Goal: Task Accomplishment & Management: Manage account settings

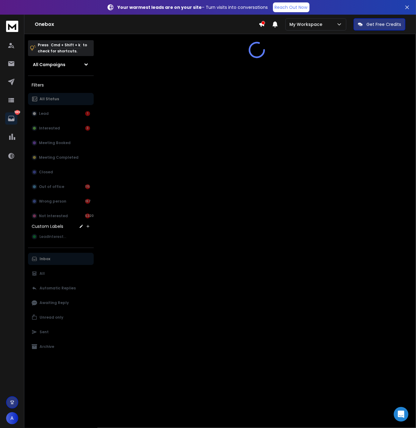
click at [76, 127] on div "All Status Lead 1 Interested 3 Meeting Booked Meeting Completed Closed Out of o…" at bounding box center [61, 157] width 66 height 129
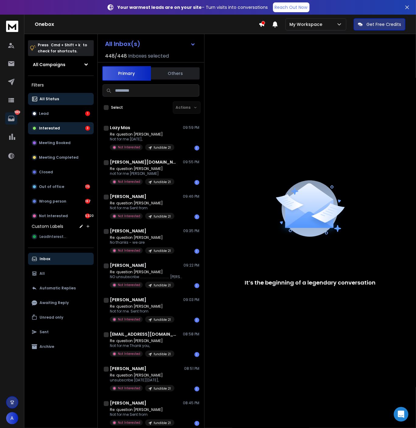
click at [74, 129] on button "Interested 3" at bounding box center [61, 128] width 66 height 12
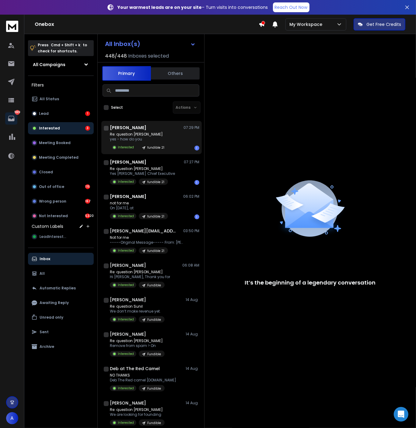
click at [160, 135] on p "Re: question [PERSON_NAME]" at bounding box center [139, 134] width 58 height 5
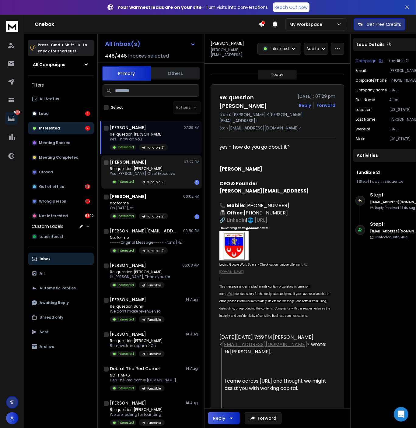
click at [167, 175] on div "Re: question [PERSON_NAME] Yes [PERSON_NAME] Chief Executive Interested fundibl…" at bounding box center [155, 175] width 90 height 19
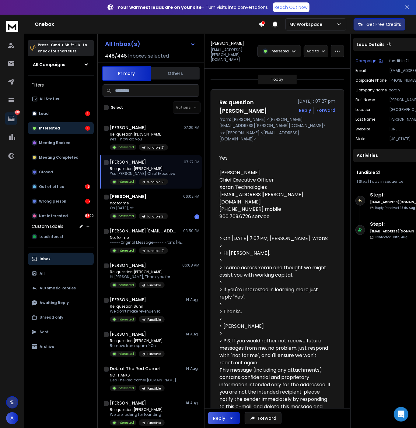
click at [289, 49] on p "Interested" at bounding box center [280, 51] width 18 height 5
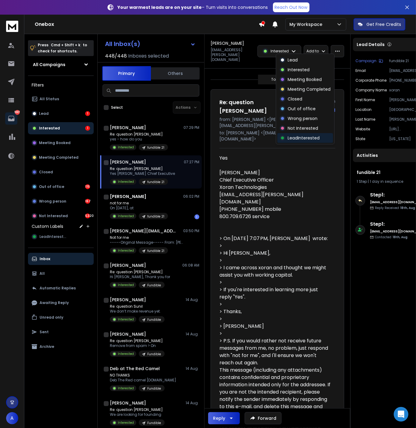
click at [301, 136] on p "LeadInterested" at bounding box center [304, 138] width 32 height 6
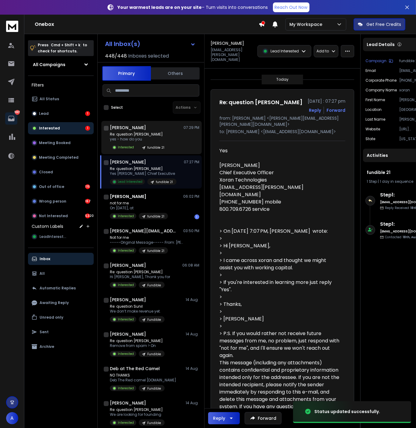
click at [139, 126] on h1 "[PERSON_NAME]" at bounding box center [128, 128] width 36 height 6
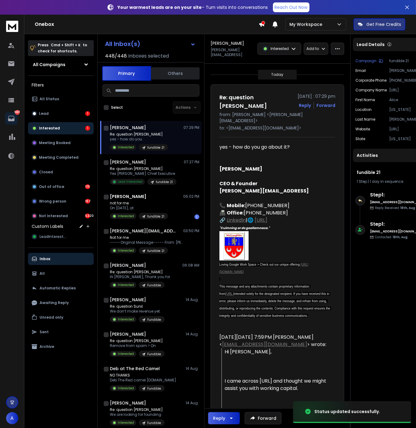
click at [272, 46] on p "Interested" at bounding box center [280, 48] width 18 height 5
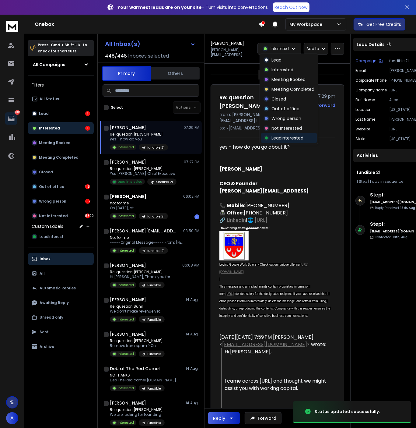
click at [282, 139] on p "LeadInterested" at bounding box center [288, 138] width 32 height 6
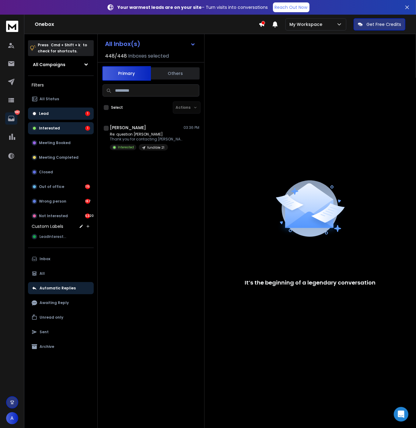
click at [60, 117] on button "Lead 1" at bounding box center [61, 114] width 66 height 12
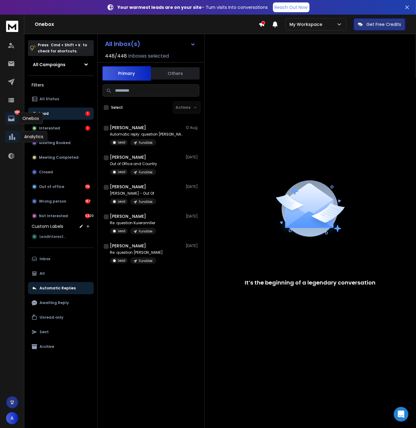
click at [15, 134] on icon at bounding box center [12, 136] width 9 height 9
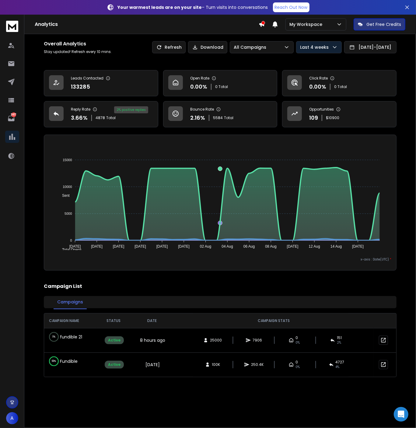
click at [310, 48] on p "Last 4 weeks" at bounding box center [315, 47] width 31 height 6
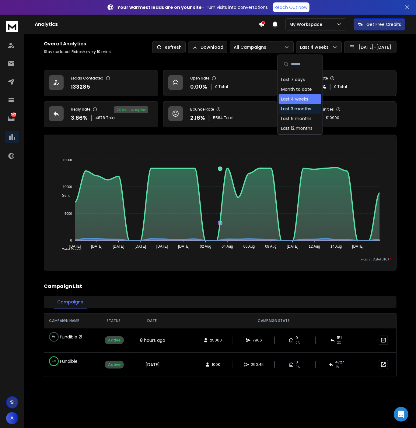
click at [301, 108] on div "Last 3 months" at bounding box center [296, 109] width 30 height 6
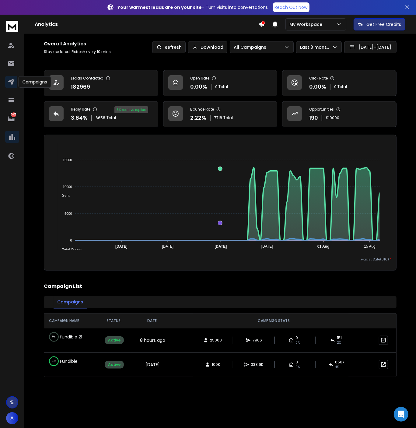
click at [15, 87] on link at bounding box center [11, 82] width 12 height 12
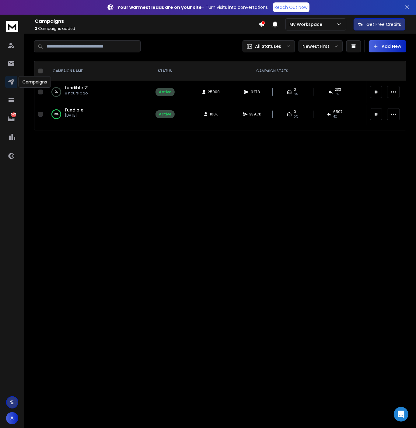
click at [82, 86] on span "fundible 21" at bounding box center [77, 88] width 24 height 6
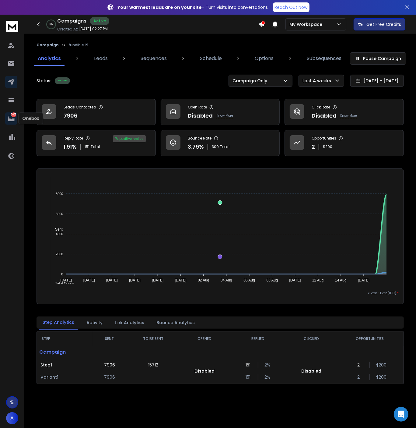
click at [12, 119] on icon at bounding box center [11, 118] width 6 height 5
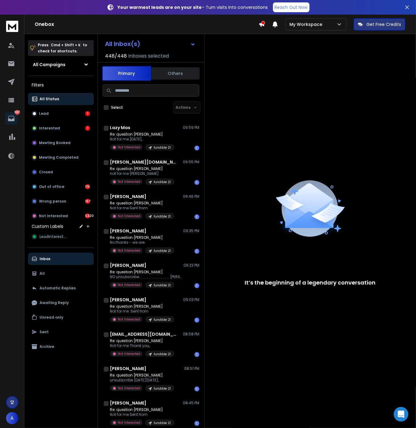
click at [55, 239] on button "LeadInterested" at bounding box center [61, 237] width 66 height 12
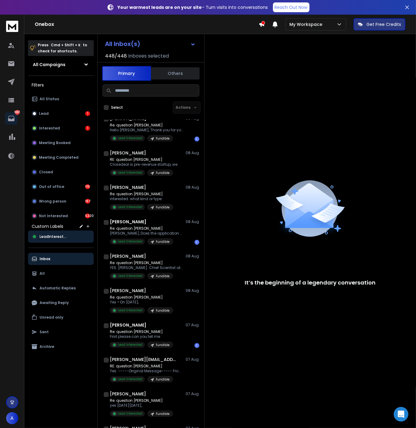
scroll to position [2440, 0]
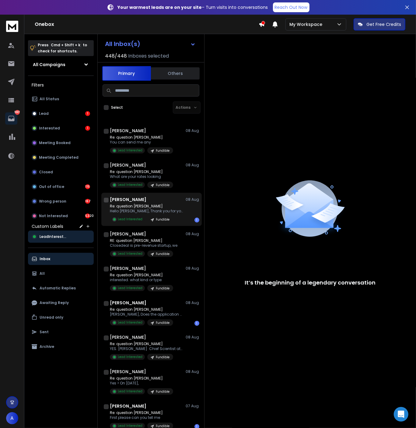
click at [160, 201] on div "[PERSON_NAME] [DATE]" at bounding box center [155, 199] width 90 height 6
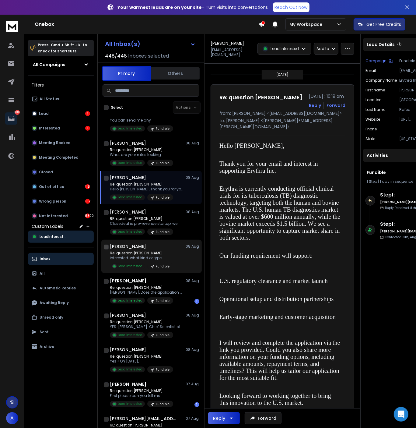
scroll to position [2463, 0]
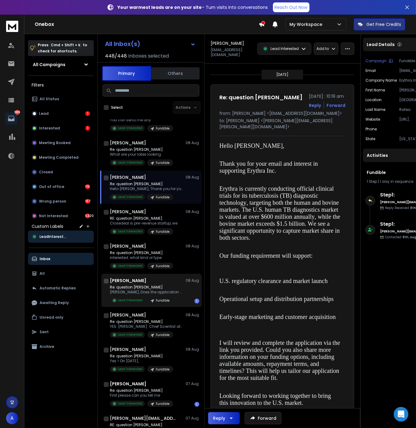
click at [155, 295] on div "Re: question [PERSON_NAME] [PERSON_NAME], Does the application do Lead Interest…" at bounding box center [146, 294] width 73 height 19
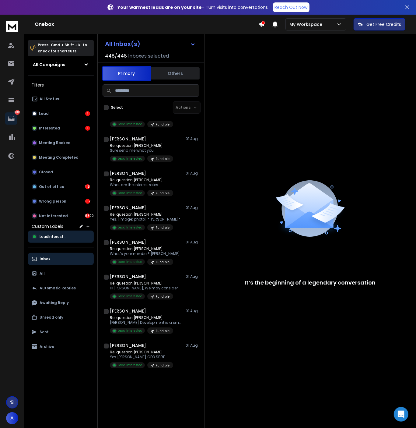
scroll to position [4186, 0]
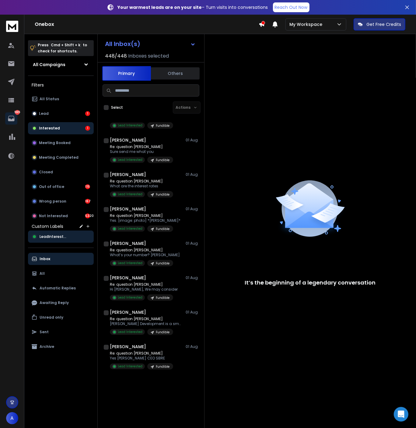
click at [52, 126] on p "Interested" at bounding box center [49, 128] width 21 height 5
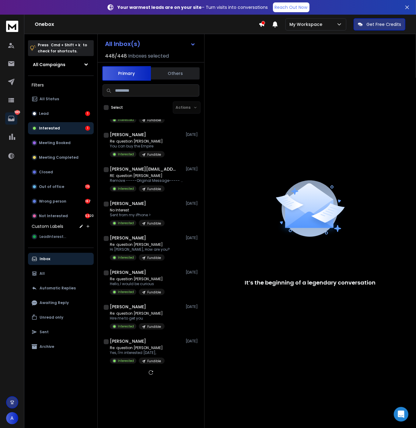
scroll to position [6388, 0]
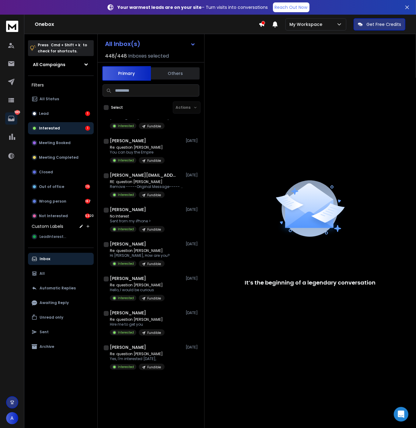
click at [65, 238] on span "LeadInterested" at bounding box center [54, 236] width 29 height 5
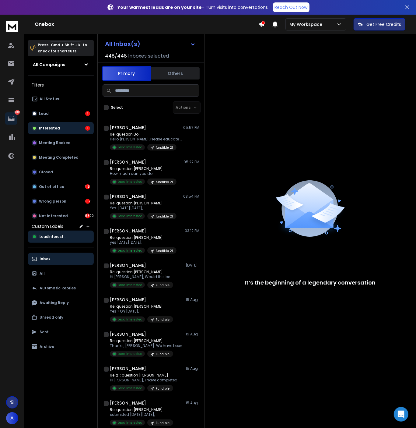
click at [59, 127] on button "Interested 1" at bounding box center [61, 128] width 66 height 12
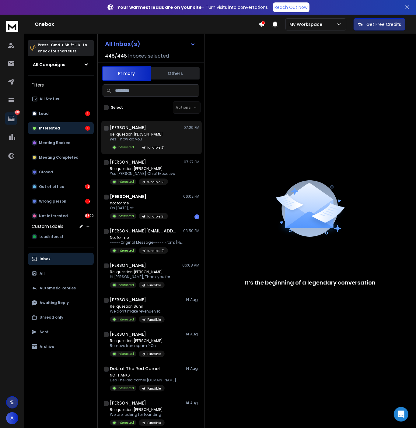
click at [181, 133] on div "Re: question [PERSON_NAME] yes - how do you Interested fundible 21" at bounding box center [155, 141] width 90 height 19
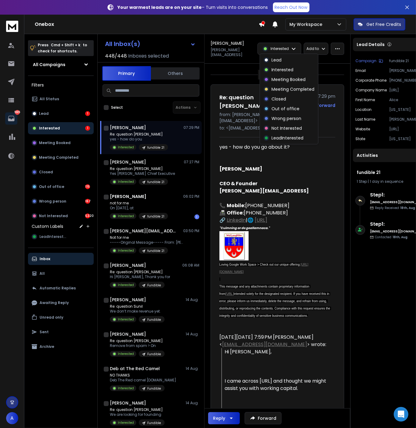
click at [283, 51] on div "Interested" at bounding box center [279, 49] width 43 height 12
click at [289, 134] on div "LeadInterested" at bounding box center [289, 138] width 56 height 10
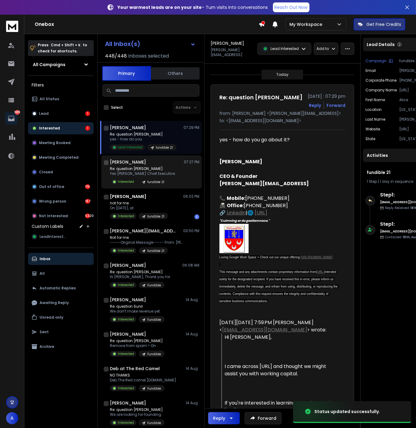
click at [152, 162] on div "[PERSON_NAME] 07:27 PM" at bounding box center [155, 162] width 90 height 6
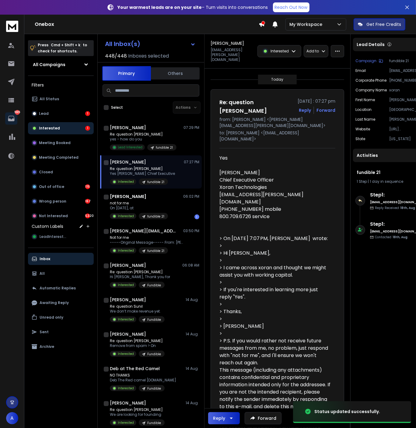
click at [268, 48] on div at bounding box center [265, 50] width 5 height 5
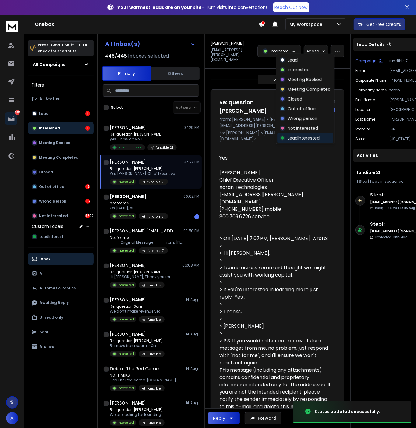
click at [294, 136] on p "LeadInterested" at bounding box center [304, 138] width 32 height 6
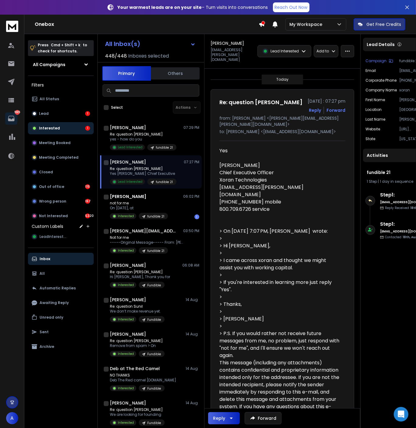
click at [51, 238] on span "LeadInterested" at bounding box center [54, 236] width 29 height 5
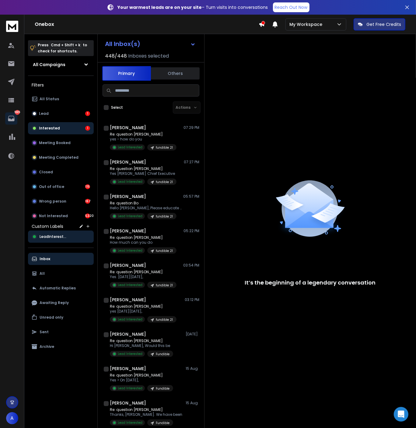
click at [57, 131] on button "Interested 1" at bounding box center [61, 128] width 66 height 12
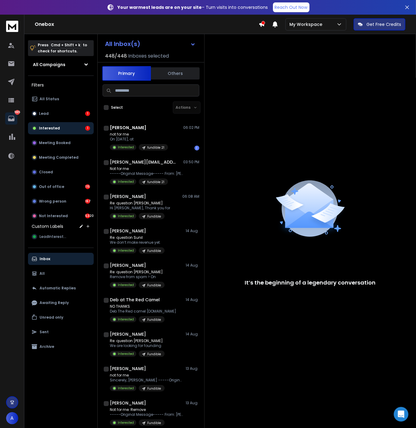
click at [59, 236] on span "LeadInterested" at bounding box center [54, 236] width 29 height 5
